Goal: Task Accomplishment & Management: Manage account settings

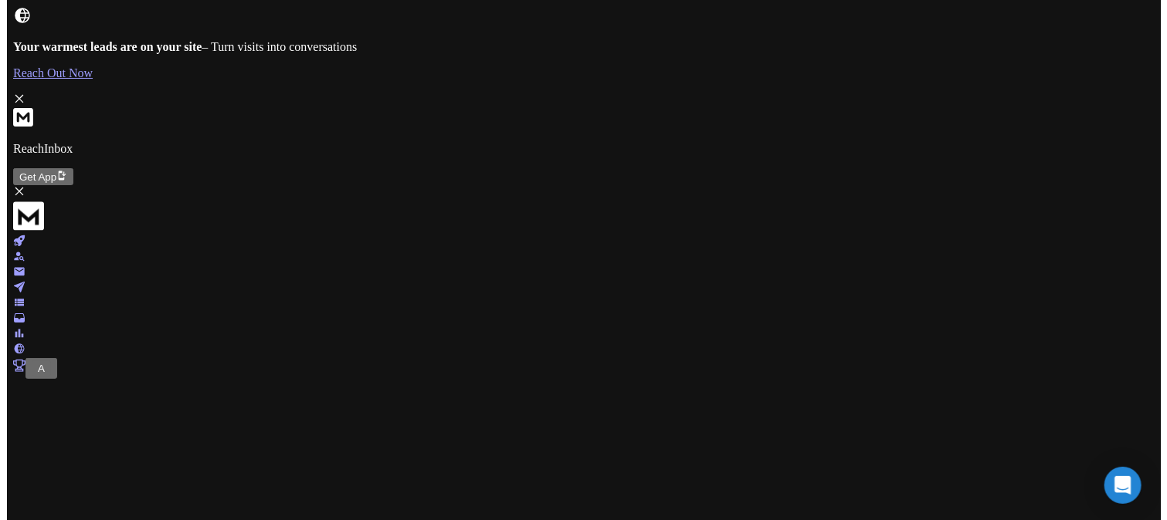
scroll to position [774, 0]
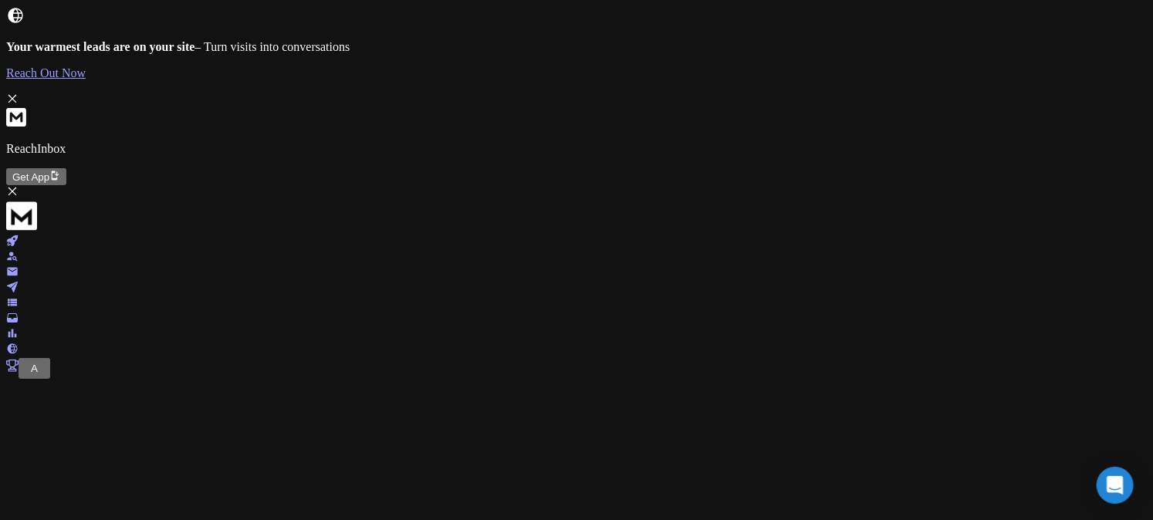
scroll to position [2233, 0]
